Goal: Check status: Check status

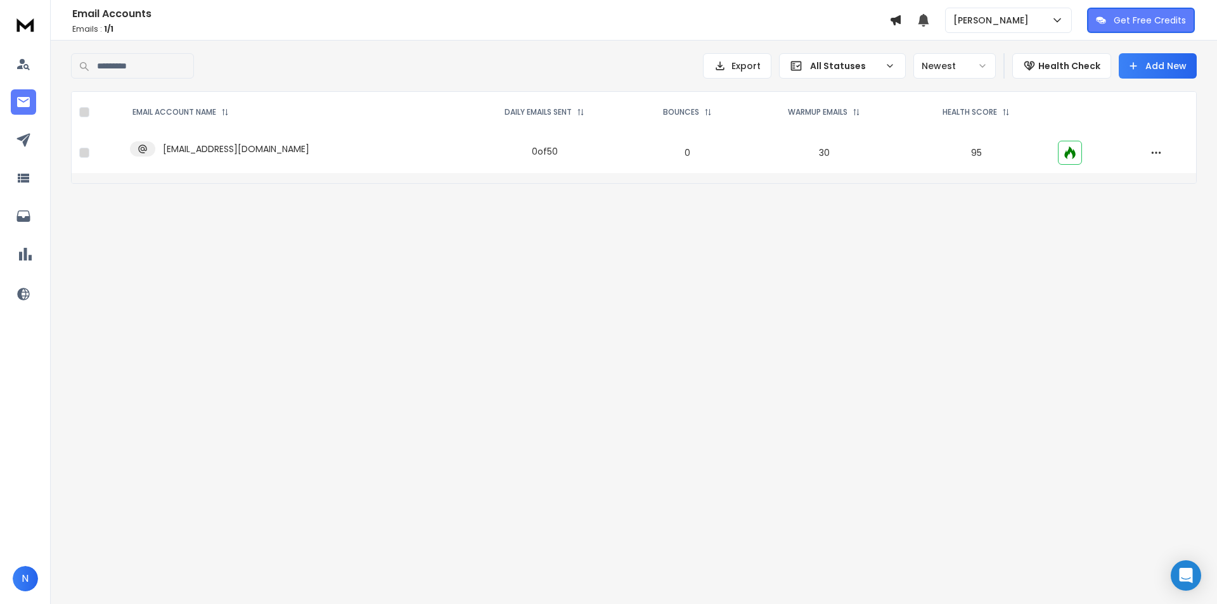
scroll to position [144, 0]
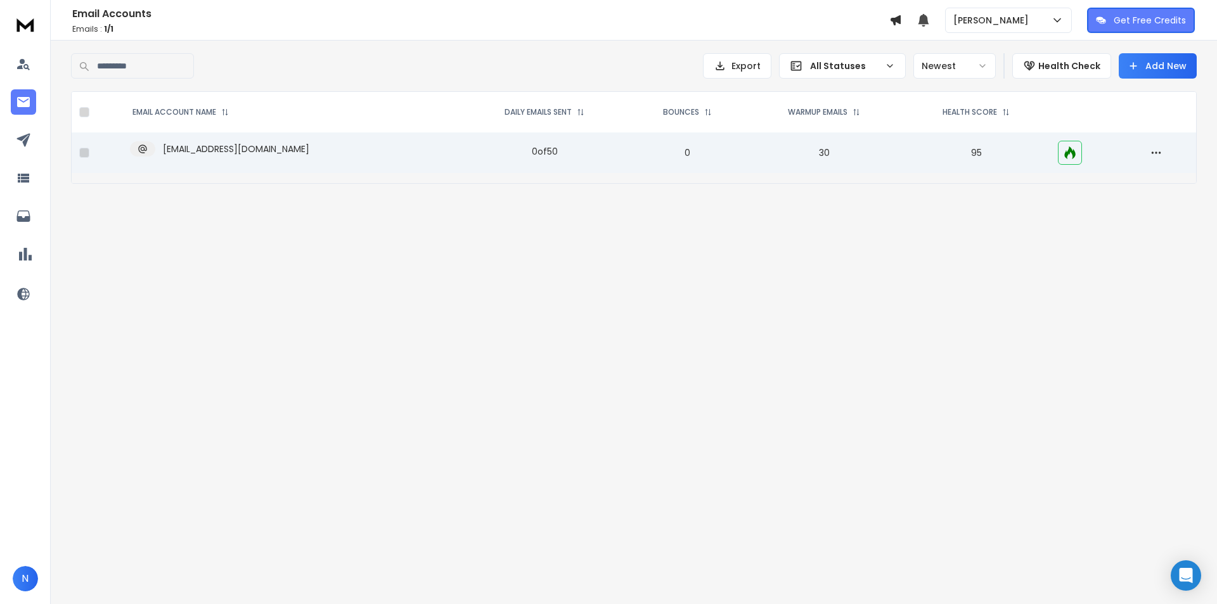
click at [879, 156] on td "30" at bounding box center [824, 152] width 157 height 41
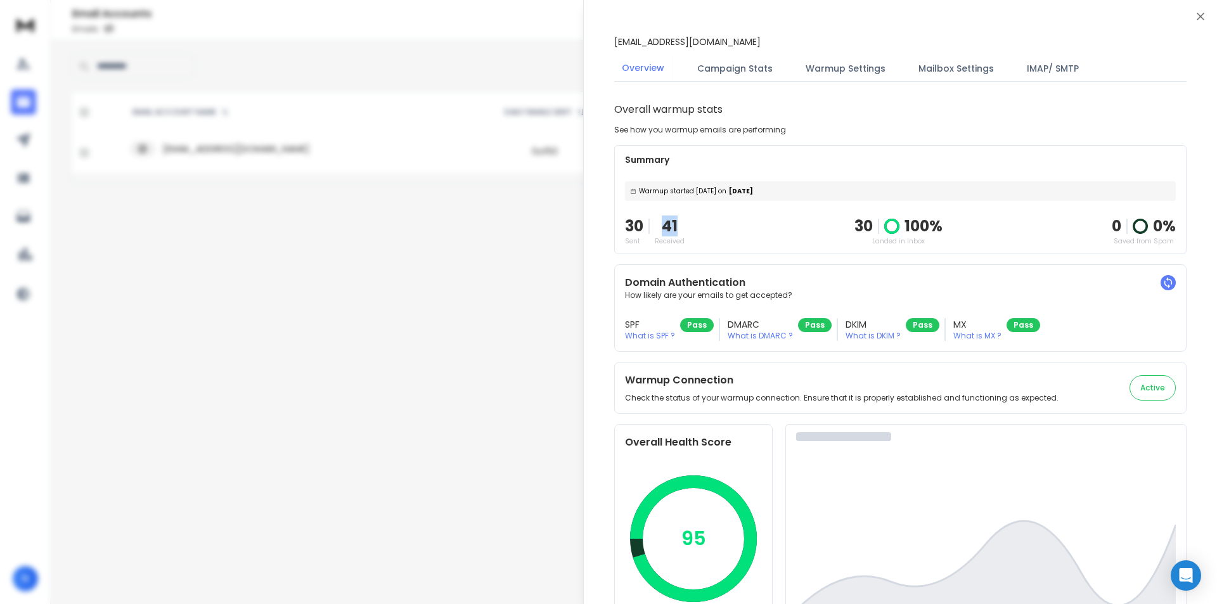
drag, startPoint x: 678, startPoint y: 229, endPoint x: 664, endPoint y: 229, distance: 14.6
type textarea "**"
click at [664, 229] on p "41" at bounding box center [670, 226] width 30 height 20
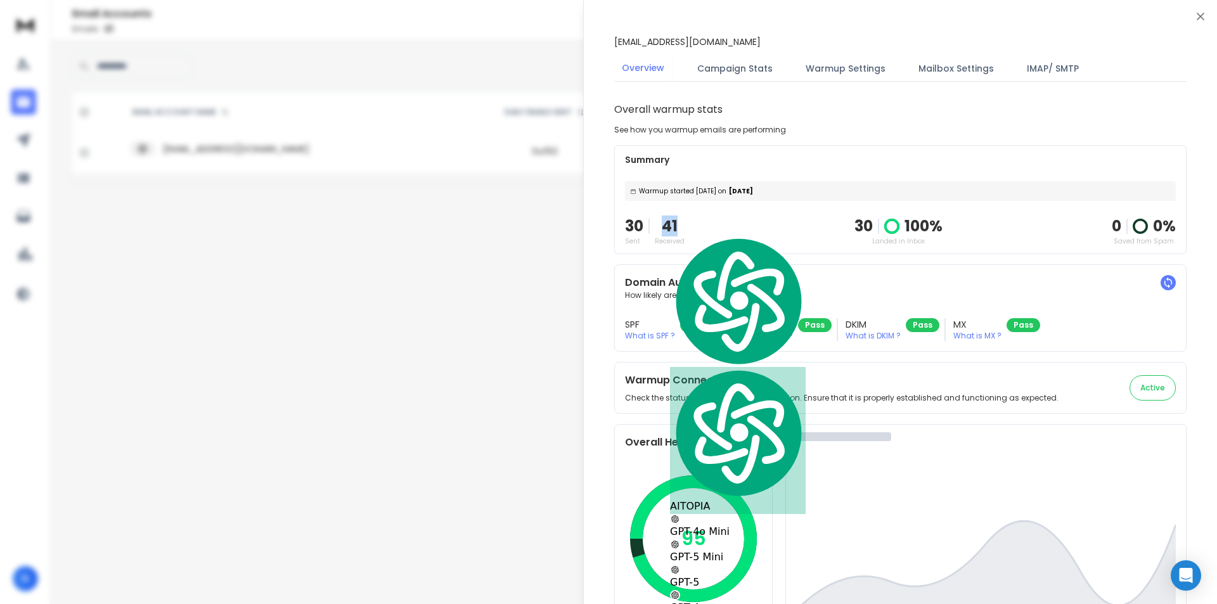
click at [669, 222] on p "41" at bounding box center [670, 226] width 30 height 20
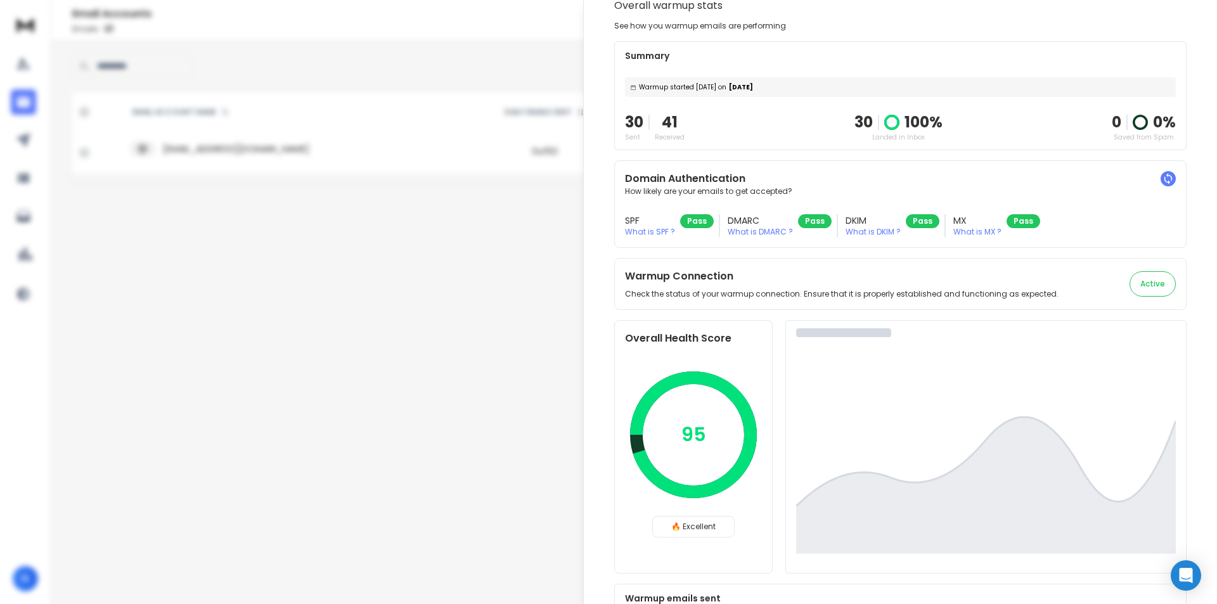
scroll to position [0, 0]
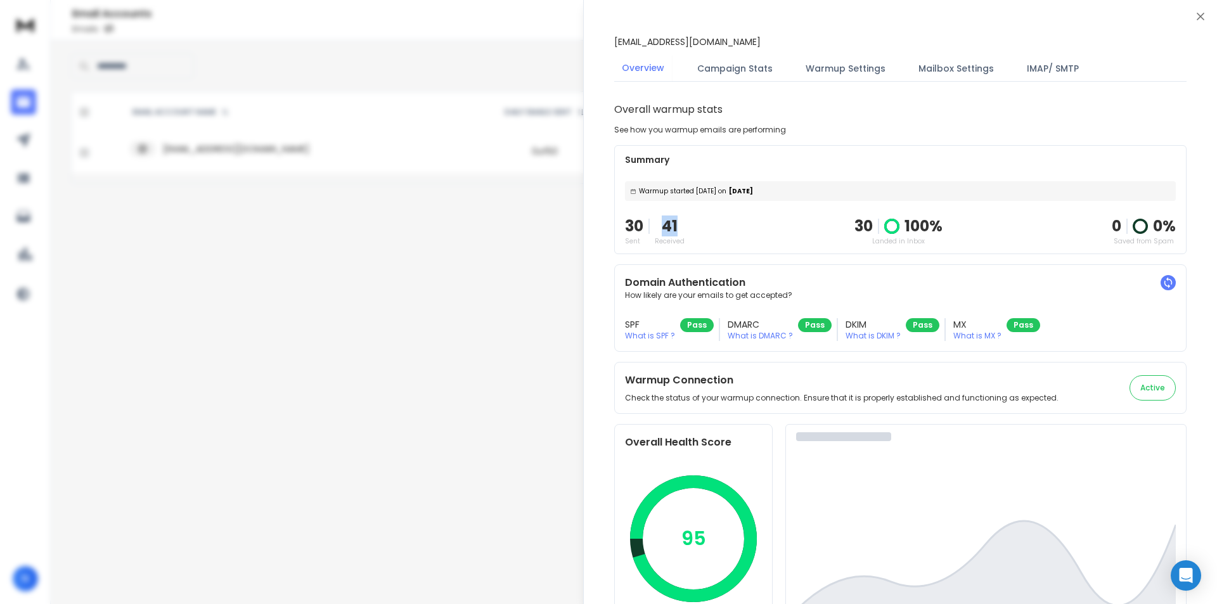
drag, startPoint x: 658, startPoint y: 231, endPoint x: 677, endPoint y: 231, distance: 18.4
click at [677, 231] on p "41" at bounding box center [670, 226] width 30 height 20
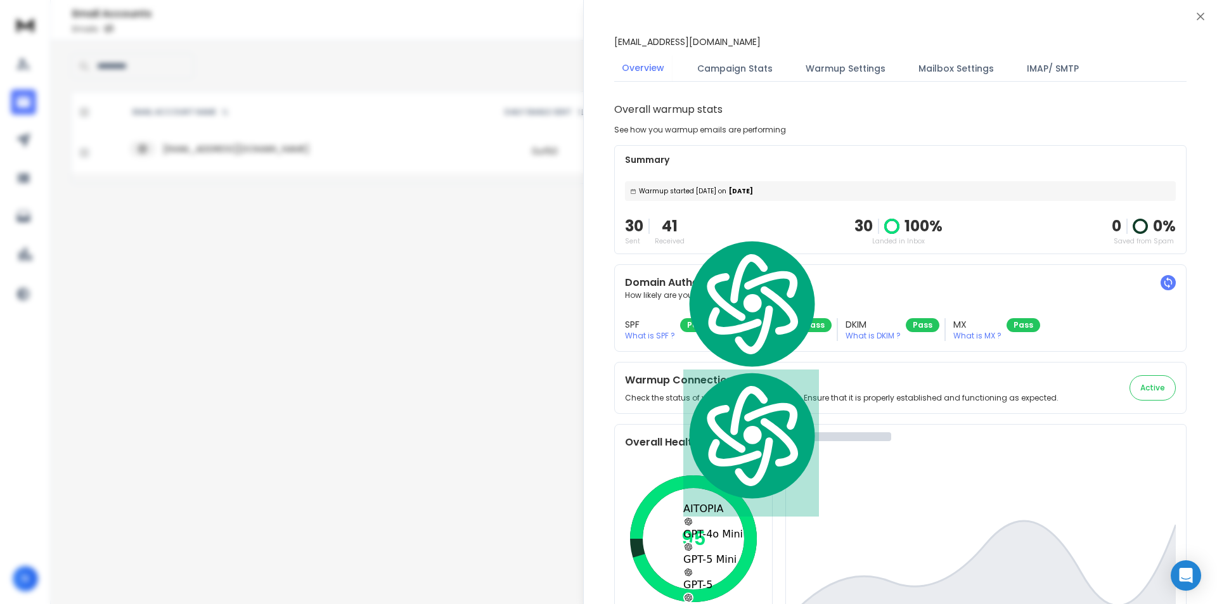
click at [672, 243] on p "Received" at bounding box center [670, 241] width 30 height 10
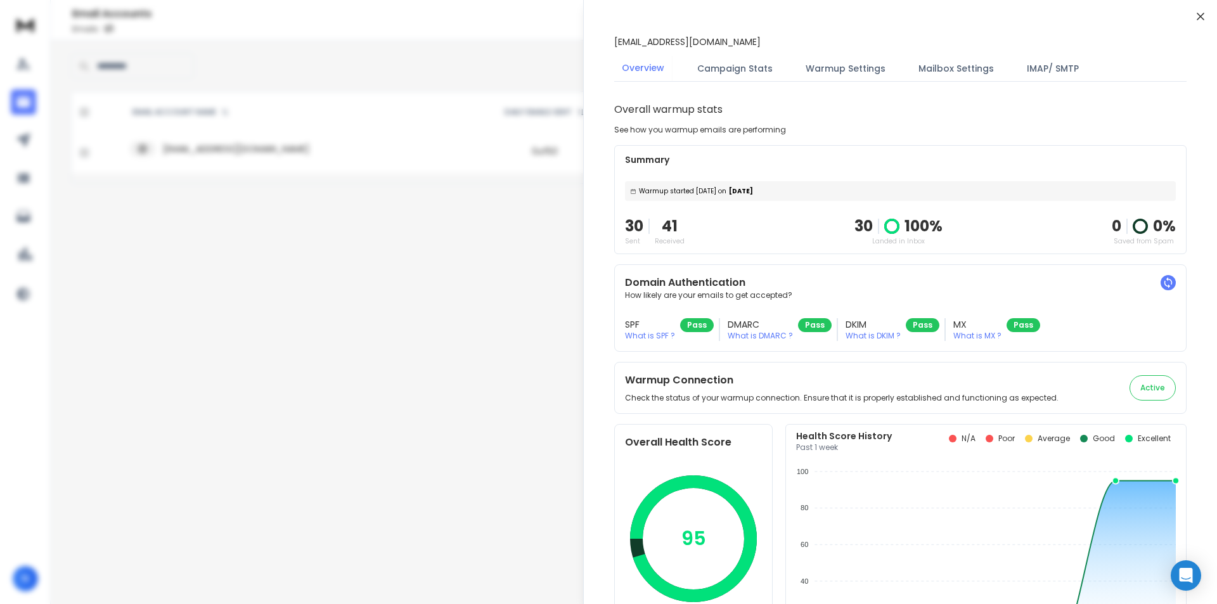
click at [1194, 20] on icon "button" at bounding box center [1200, 16] width 13 height 13
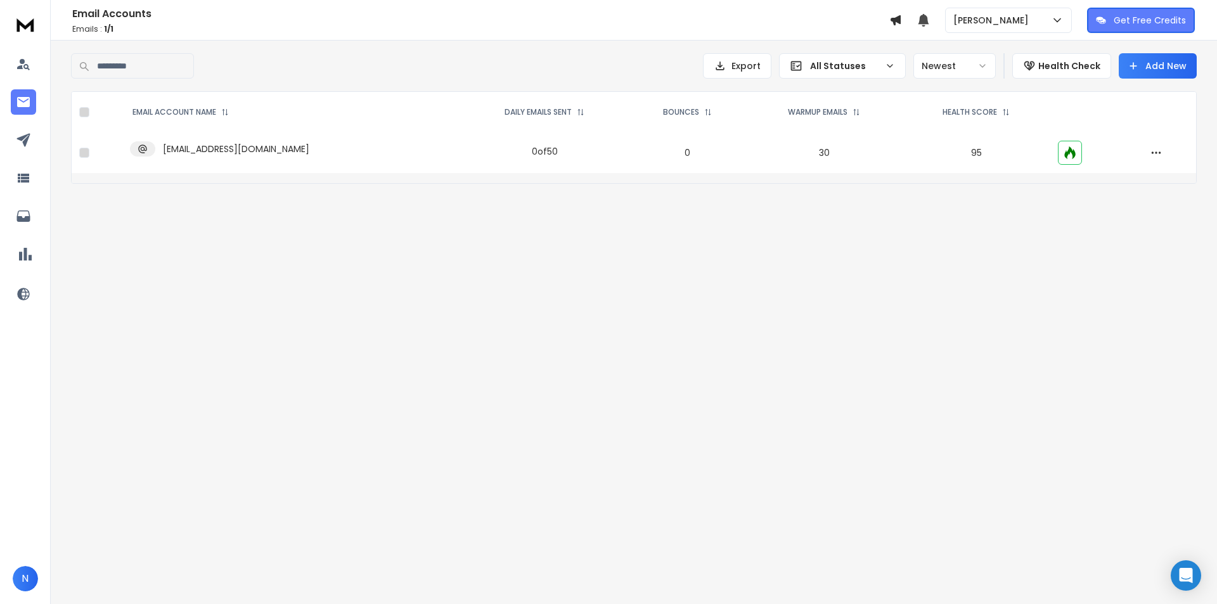
click at [608, 352] on div "Get only verified leads with our AI-powered Lead Finder, starting at $22/mo Try…" at bounding box center [608, 302] width 1217 height 604
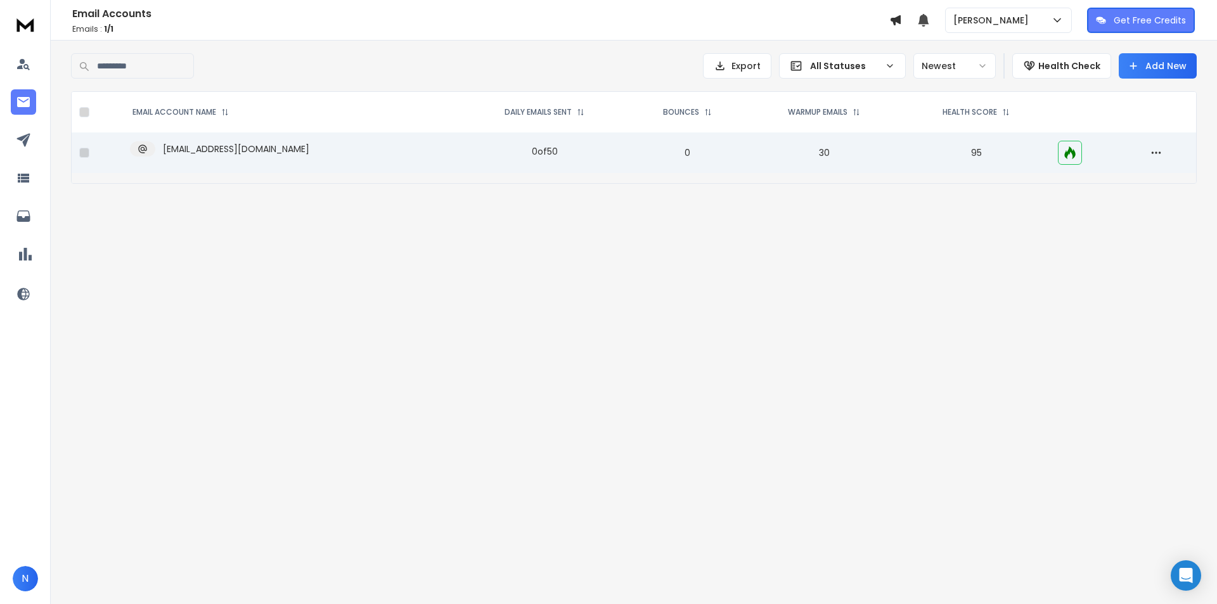
click at [811, 147] on td "30" at bounding box center [824, 152] width 157 height 41
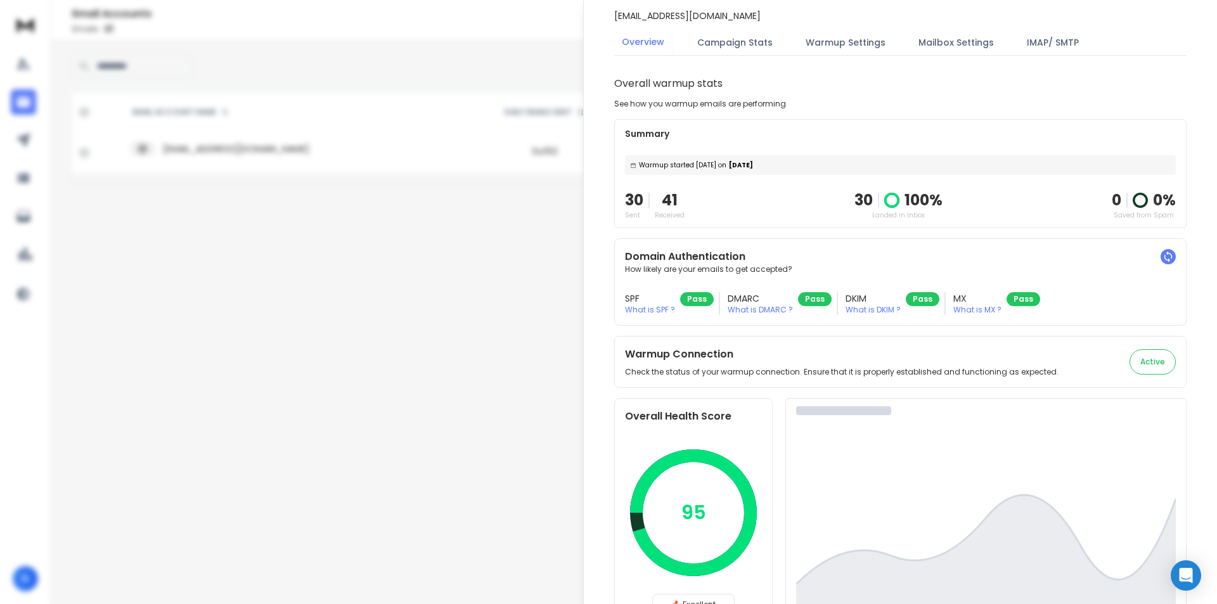
scroll to position [15, 0]
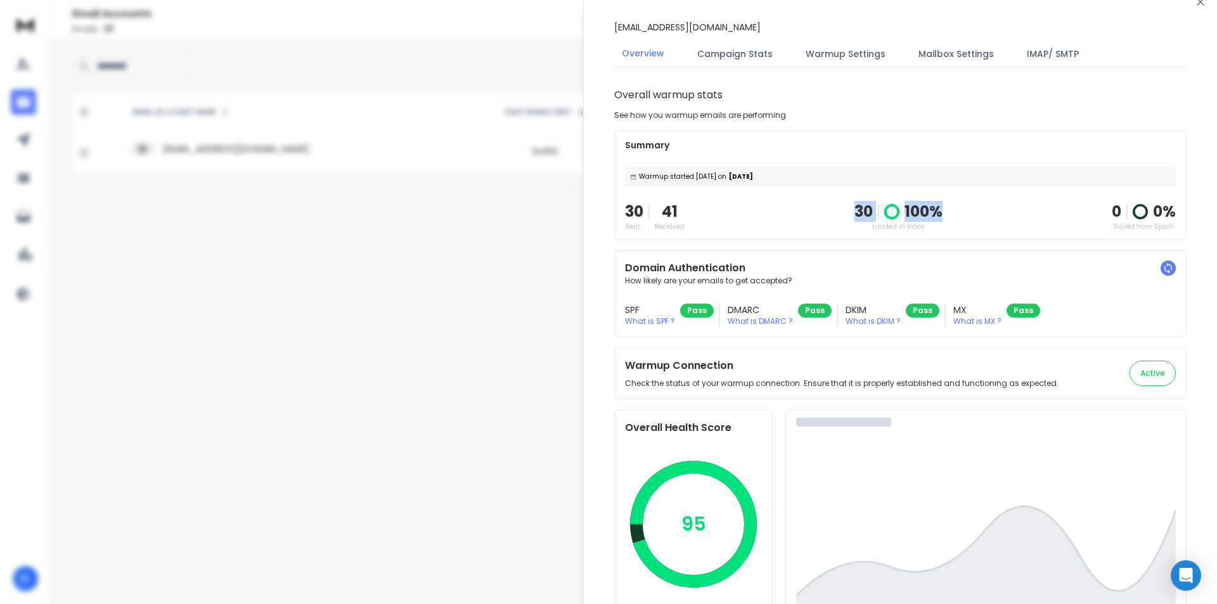
drag, startPoint x: 854, startPoint y: 211, endPoint x: 942, endPoint y: 207, distance: 88.2
click at [942, 207] on div "30 Sent 41 Received 30 100 % Landed in Inbox 0 0 % Saved from Spam" at bounding box center [900, 217] width 551 height 30
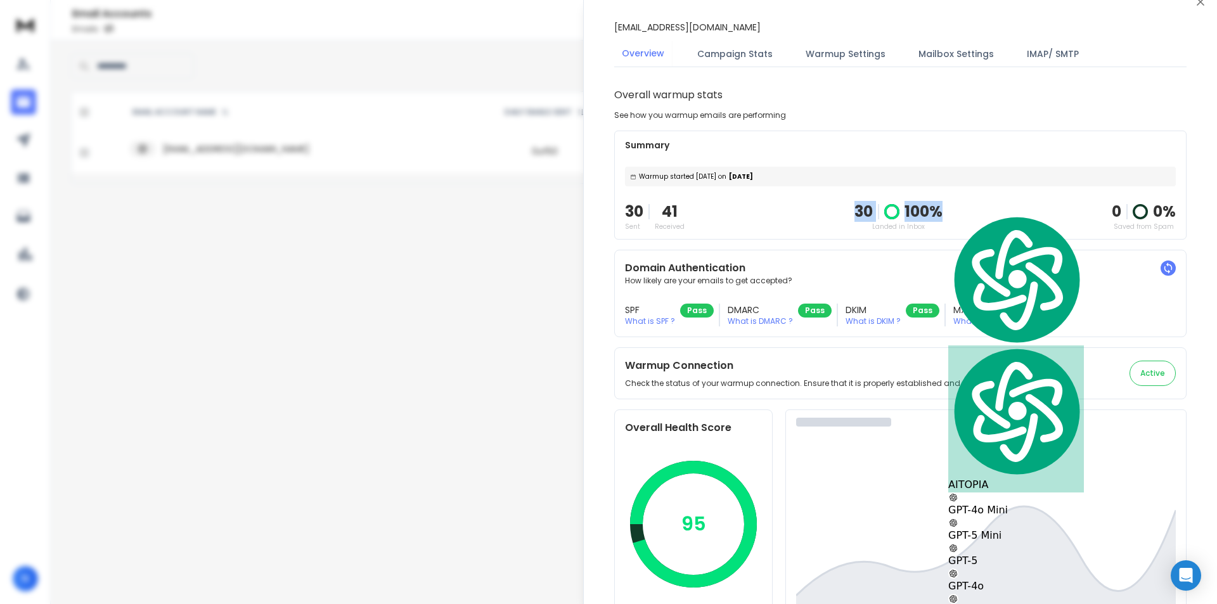
click at [928, 210] on p "100 %" at bounding box center [923, 212] width 38 height 20
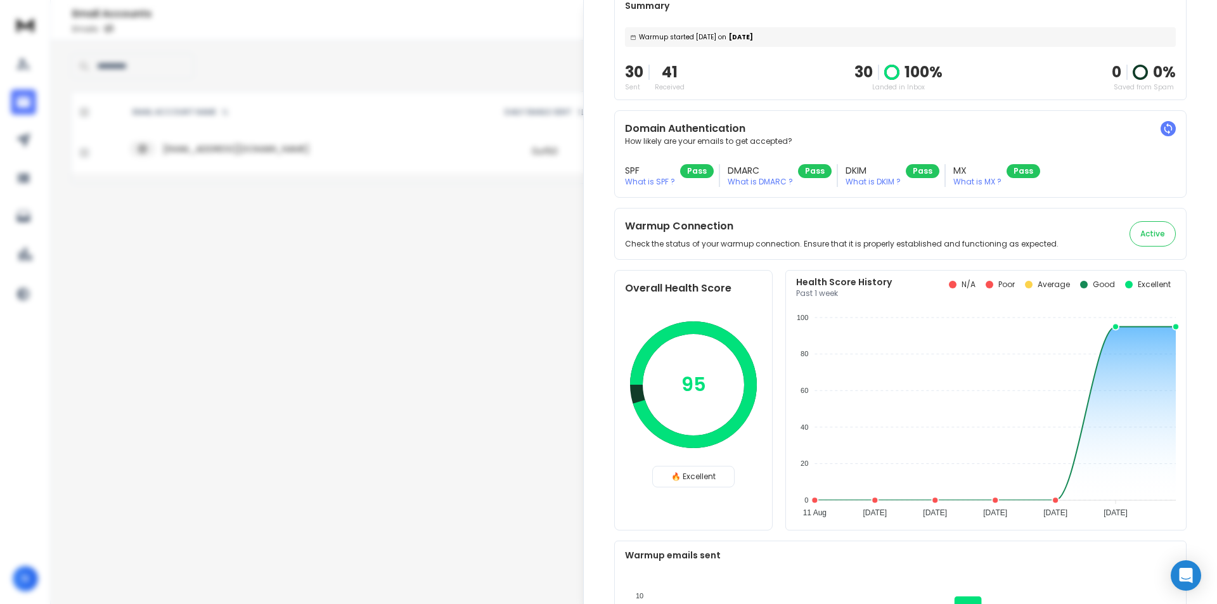
scroll to position [0, 0]
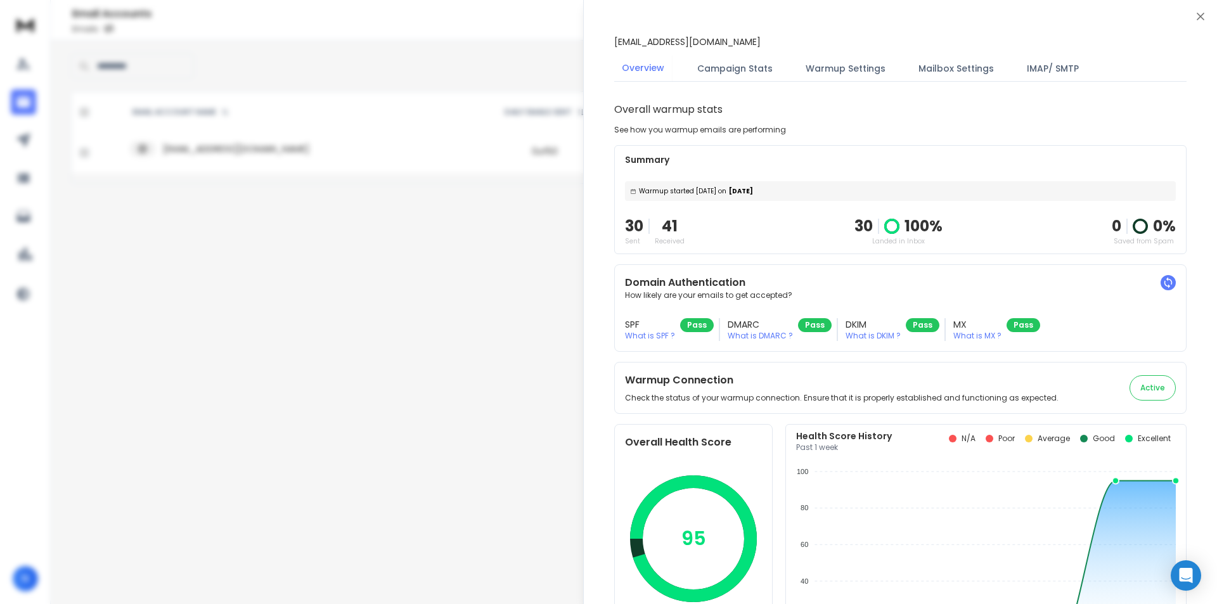
click at [859, 60] on button "Warmup Settings" at bounding box center [845, 69] width 95 height 28
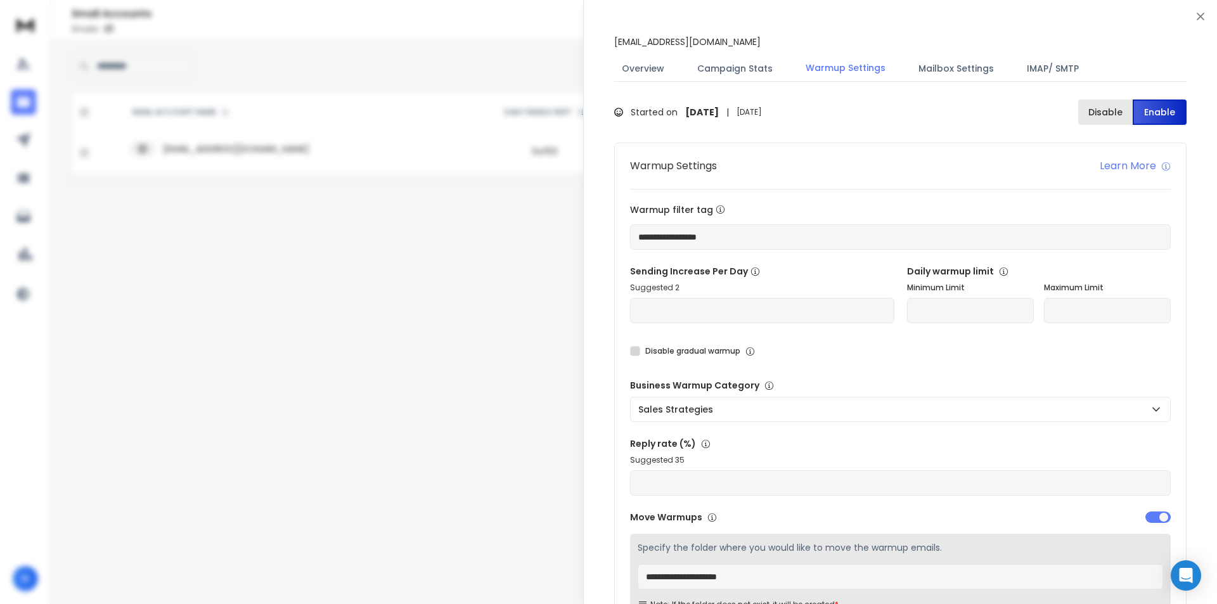
drag, startPoint x: 752, startPoint y: 113, endPoint x: 799, endPoint y: 113, distance: 46.3
click at [799, 113] on div "Started on [DATE] | [DATE] Disable Enable" at bounding box center [900, 112] width 572 height 41
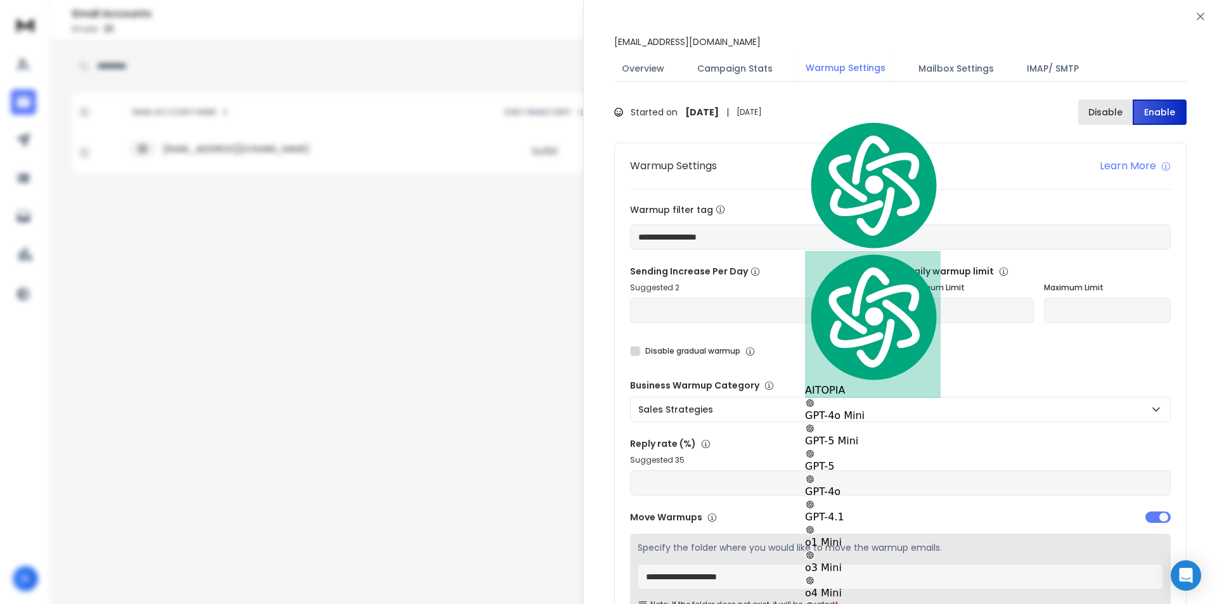
click at [466, 299] on div at bounding box center [608, 302] width 1217 height 604
